Goal: Task Accomplishment & Management: Use online tool/utility

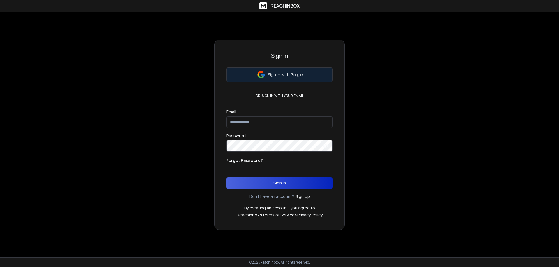
click at [266, 74] on button "Sign in with Google" at bounding box center [279, 75] width 107 height 15
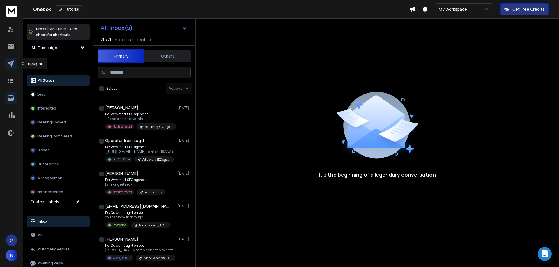
click at [8, 66] on icon at bounding box center [10, 63] width 7 height 7
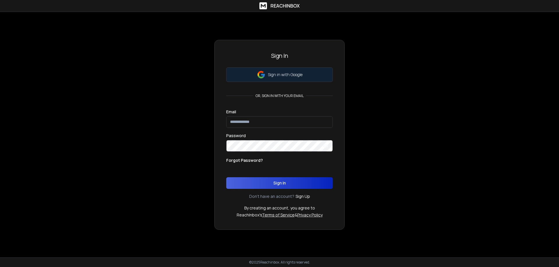
click at [253, 78] on button "Sign in with Google" at bounding box center [279, 75] width 107 height 15
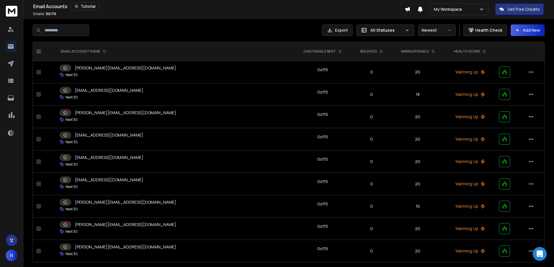
click at [150, 36] on div "Export All Statuses Newest Health Check Add New EMAIL ACCOUNT NAME DAILY EMAILS…" at bounding box center [289, 143] width 512 height 238
